Goal: Task Accomplishment & Management: Use online tool/utility

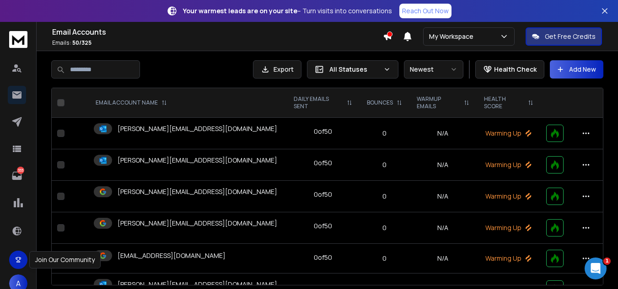
scroll to position [5, 0]
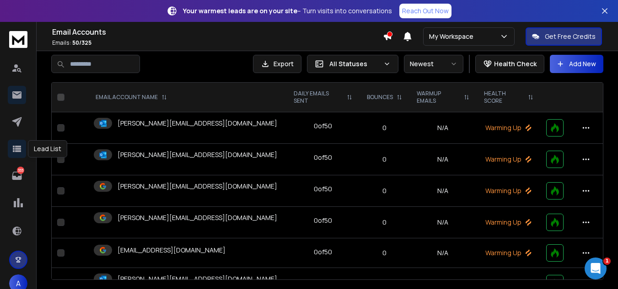
click at [16, 149] on icon at bounding box center [17, 149] width 8 height 6
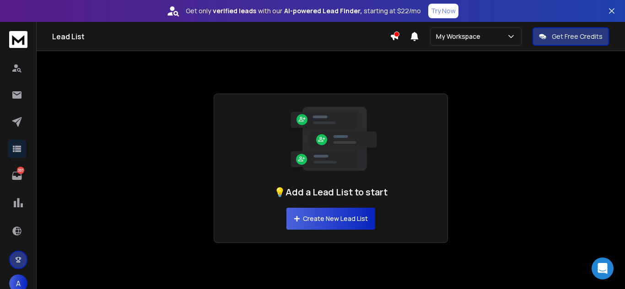
click at [300, 222] on button "Create New Lead List" at bounding box center [330, 219] width 89 height 22
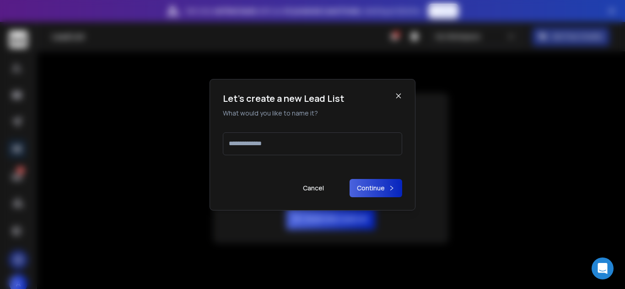
click at [400, 96] on icon at bounding box center [398, 95] width 7 height 7
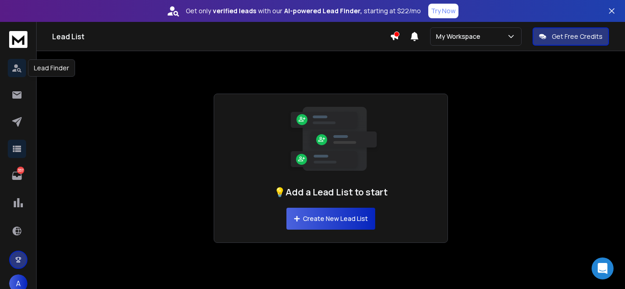
click at [17, 68] on icon at bounding box center [16, 68] width 11 height 11
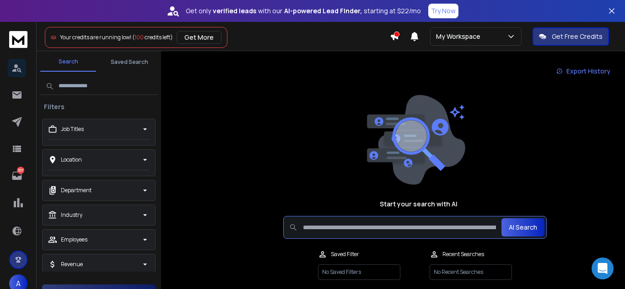
click at [89, 132] on div "Job Titles" at bounding box center [99, 129] width 102 height 9
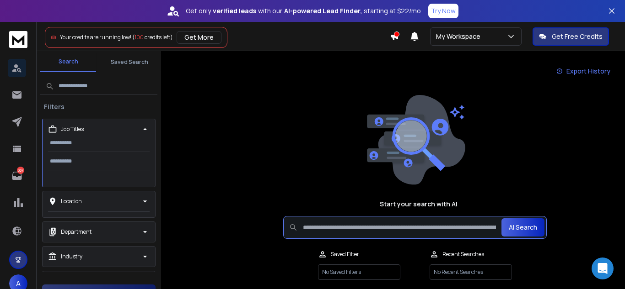
click at [144, 128] on icon at bounding box center [144, 129] width 9 height 9
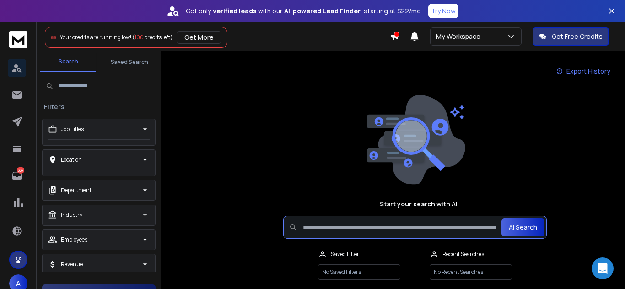
click at [91, 94] on input at bounding box center [98, 86] width 117 height 18
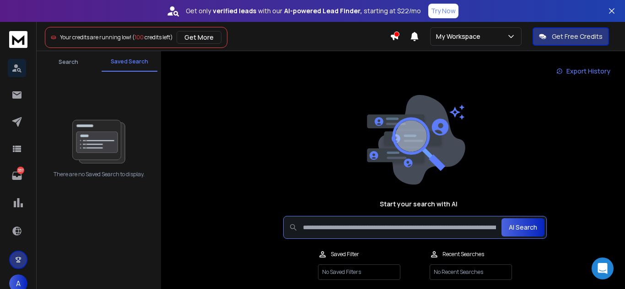
click at [114, 58] on button "Saved Search" at bounding box center [130, 62] width 56 height 19
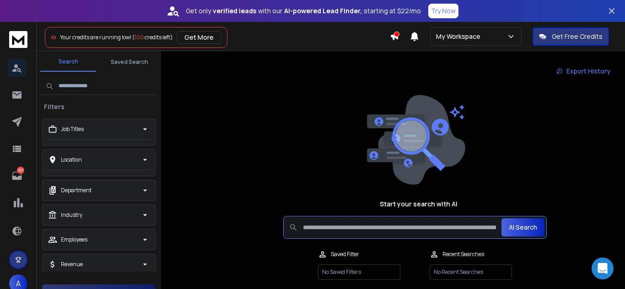
click at [65, 59] on button "Search" at bounding box center [68, 62] width 56 height 19
click at [20, 45] on img at bounding box center [18, 39] width 18 height 17
